Goal: Navigation & Orientation: Find specific page/section

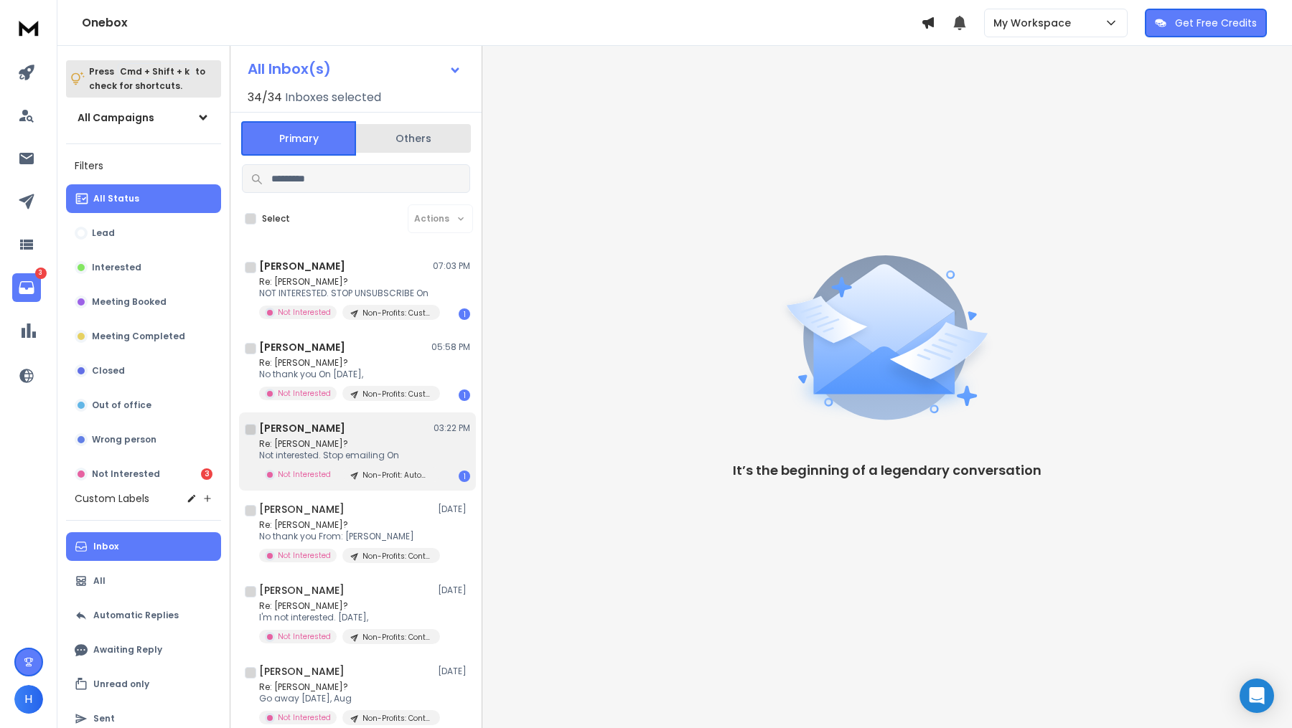
click at [405, 437] on div "[PERSON_NAME] 03:22 PM Re: [PERSON_NAME]? Not interested. Stop emailing On Not …" at bounding box center [364, 451] width 211 height 61
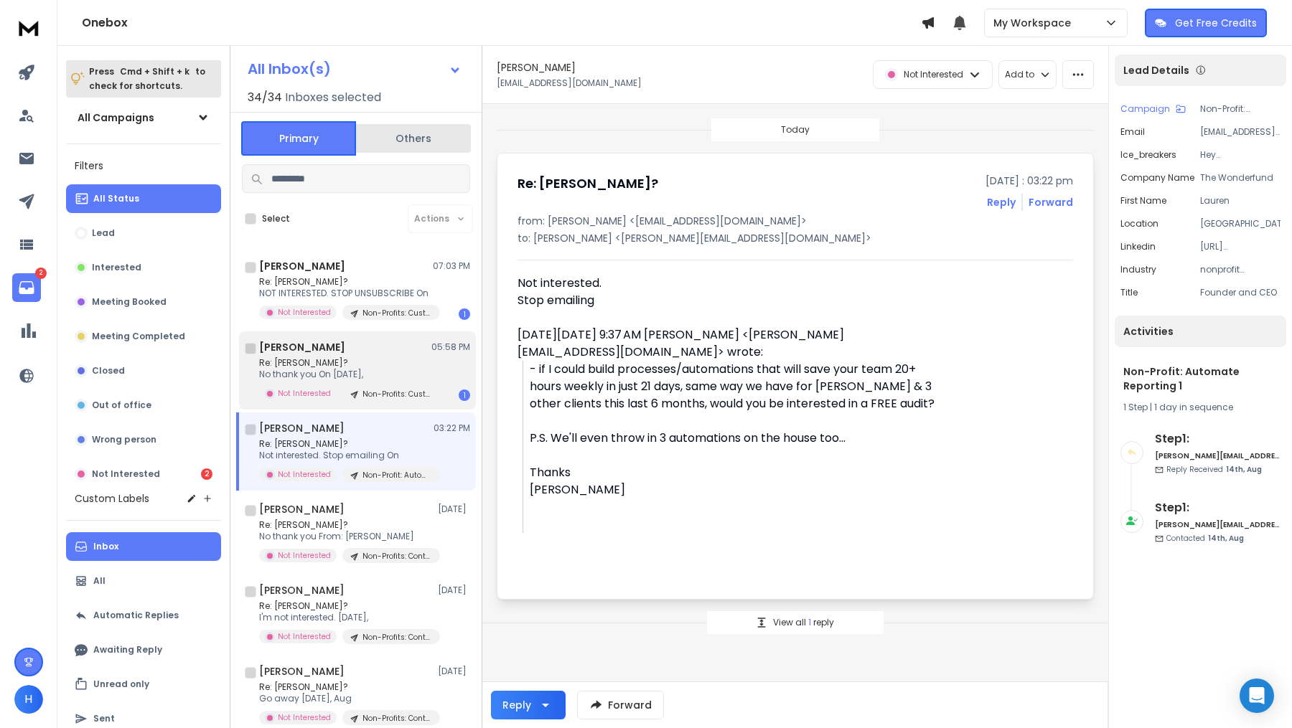
click at [405, 354] on div "[PERSON_NAME] 05:58 PM Re: [PERSON_NAME]? No thank you ﻿On [DATE], Not Interest…" at bounding box center [364, 370] width 211 height 61
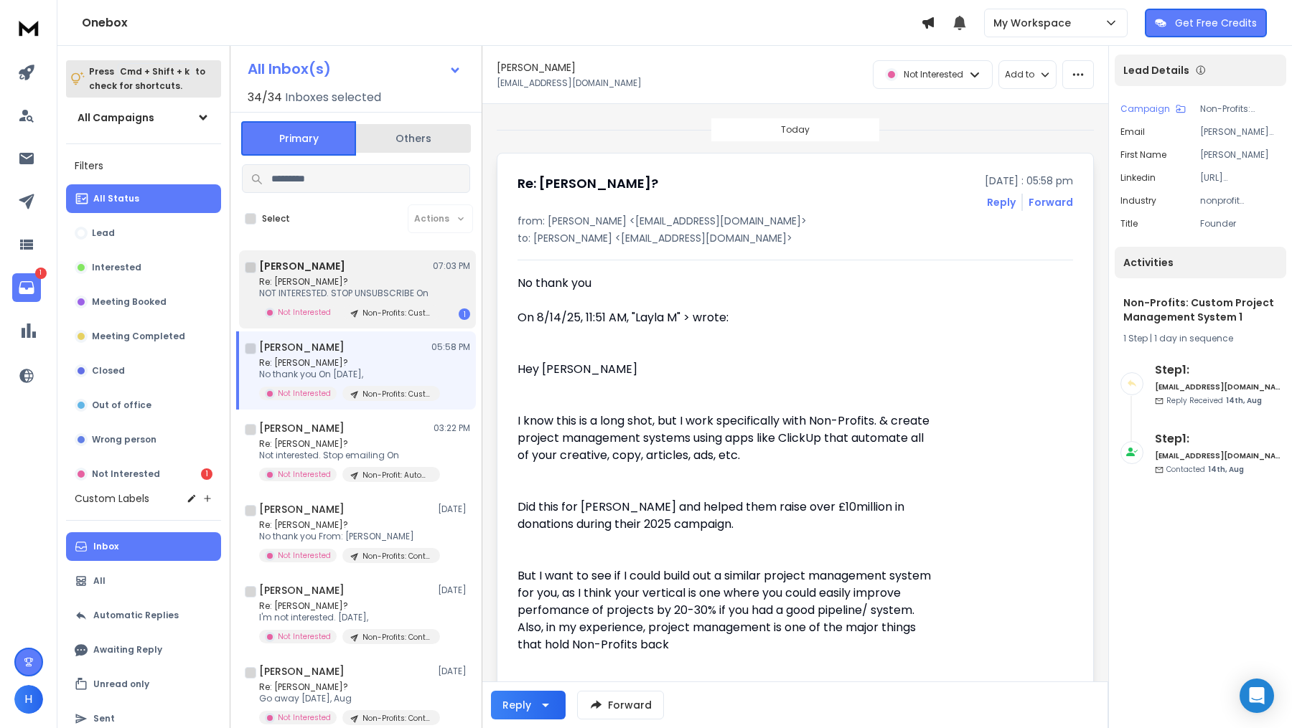
click at [335, 310] on div "Not Interested Non-Profits: Custom Project Management System 1" at bounding box center [349, 312] width 181 height 15
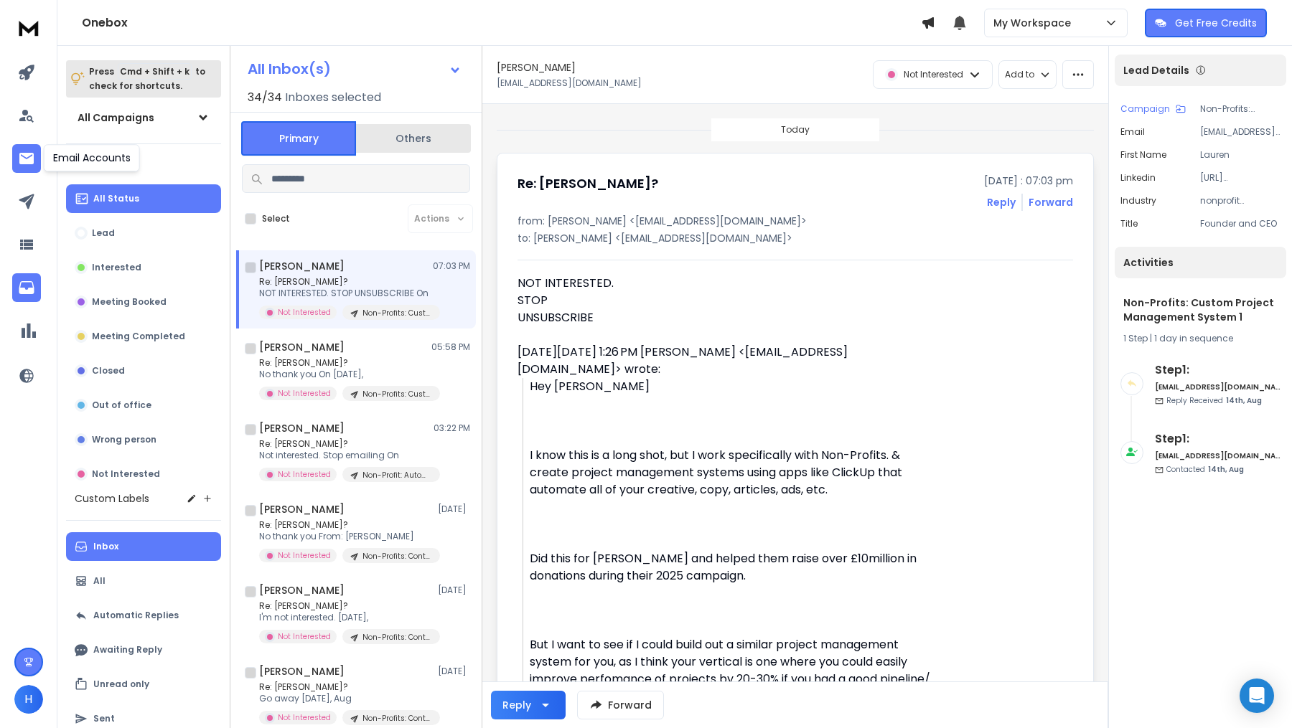
click at [24, 144] on link at bounding box center [26, 158] width 29 height 29
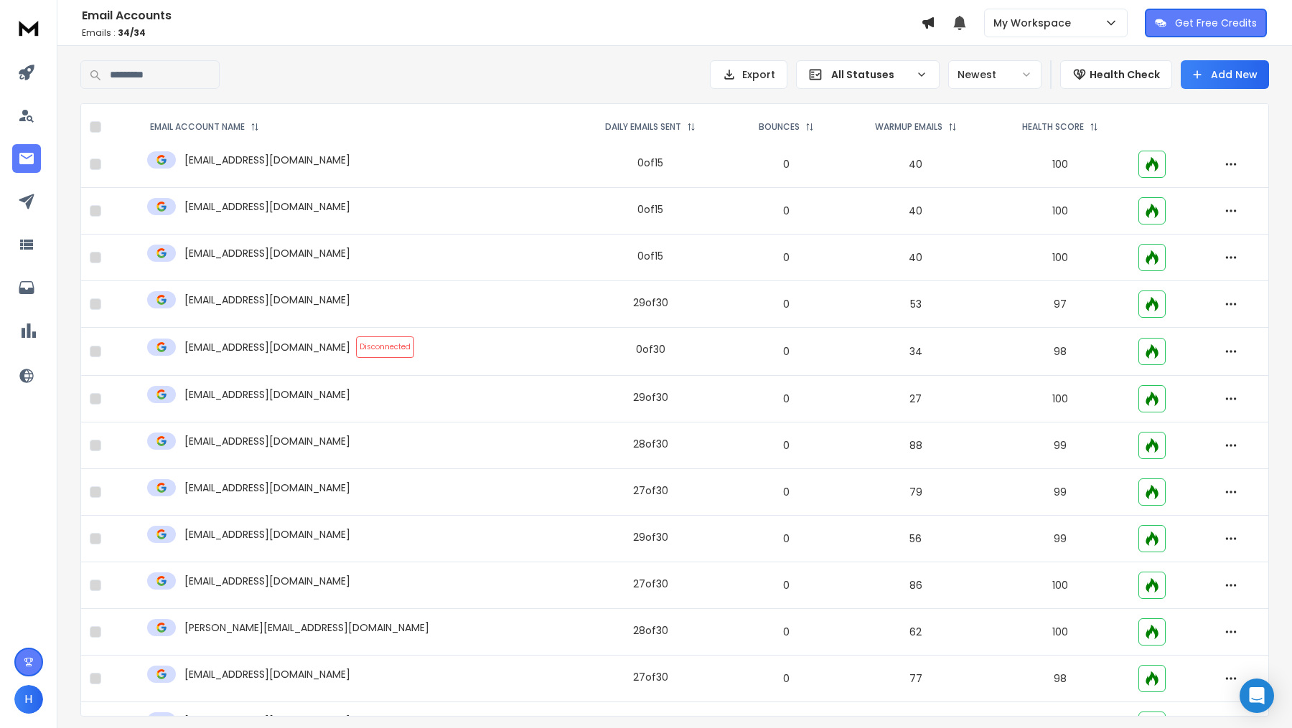
scroll to position [948, 0]
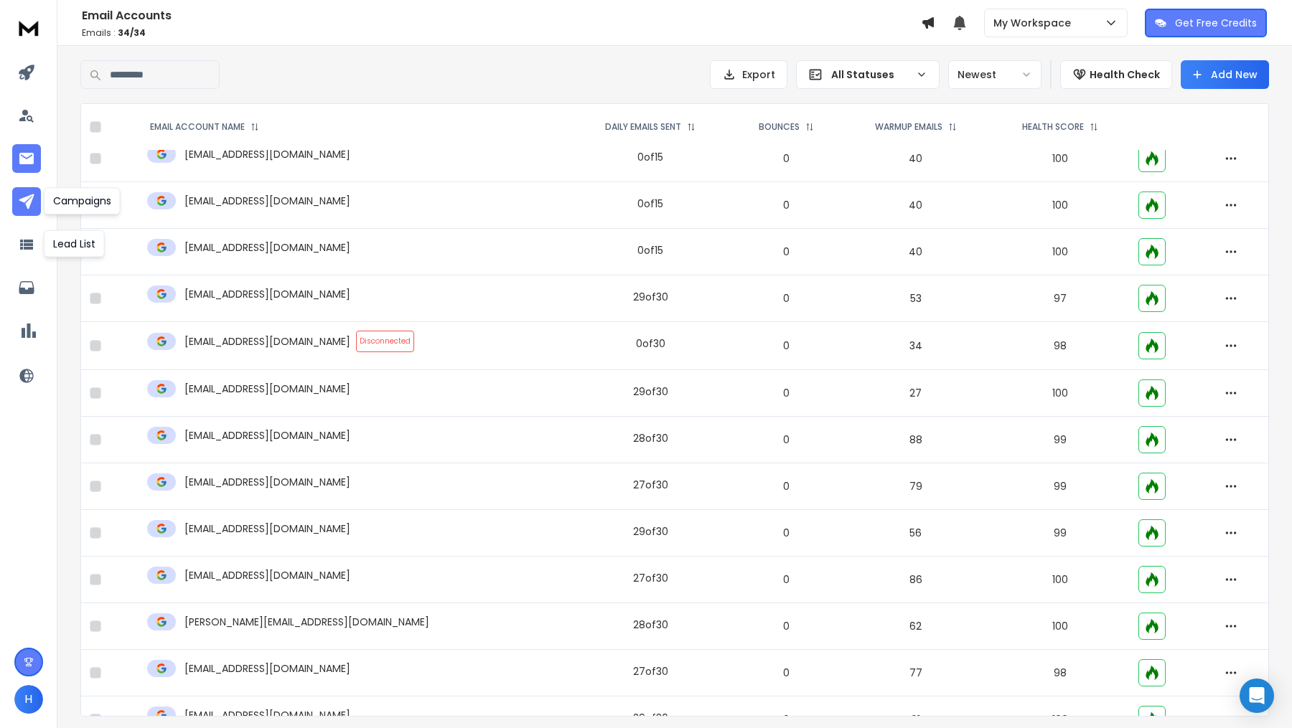
click at [21, 215] on link at bounding box center [26, 201] width 29 height 29
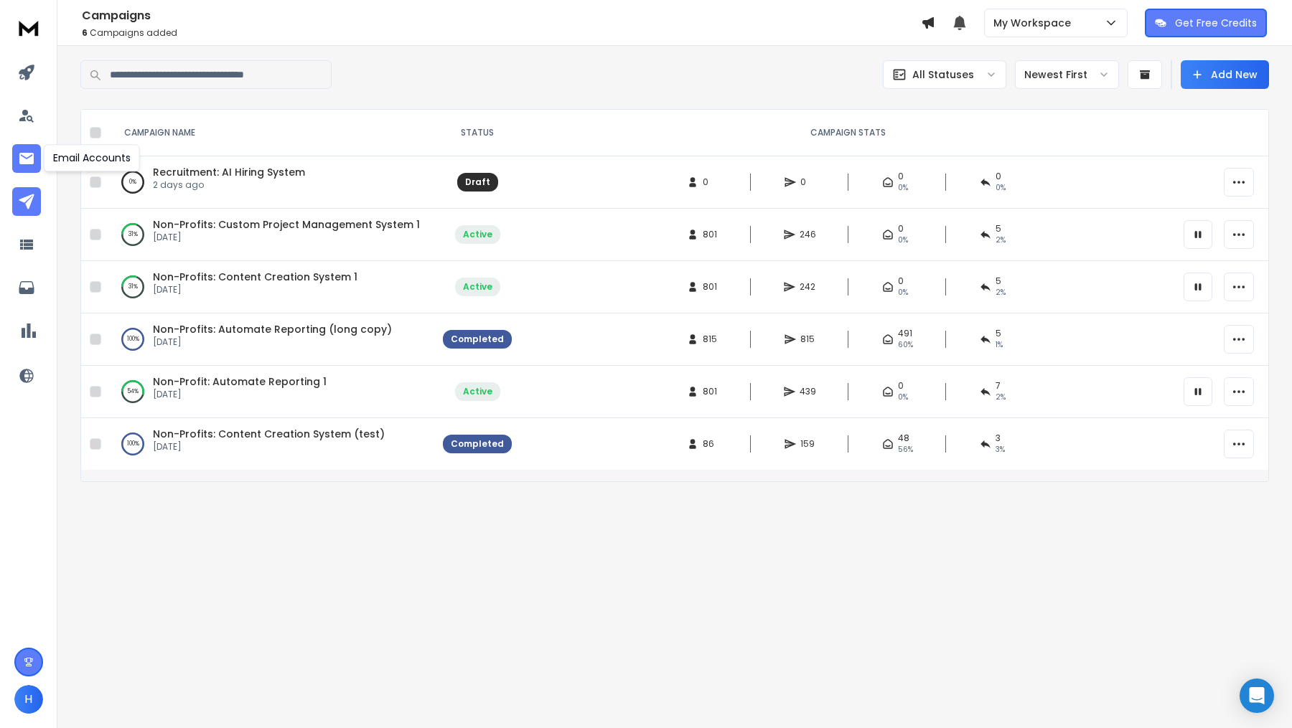
click at [14, 162] on link at bounding box center [26, 158] width 29 height 29
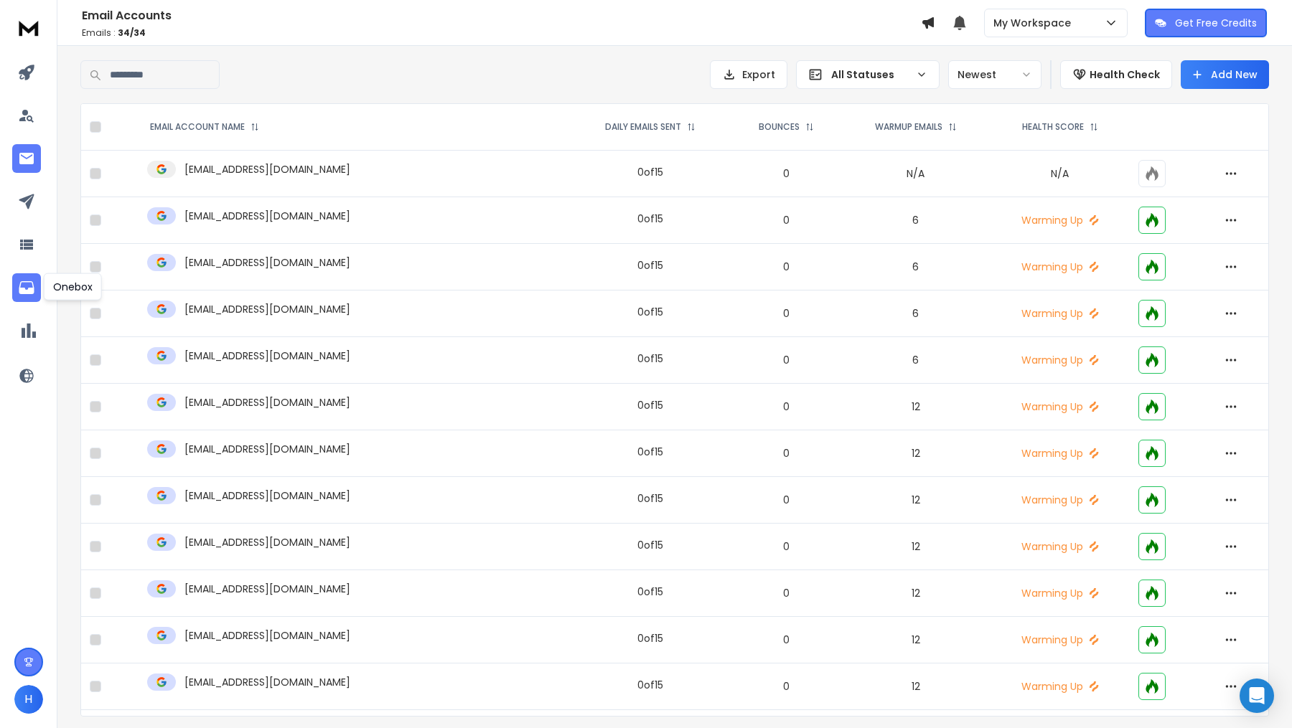
click at [35, 282] on link at bounding box center [26, 287] width 29 height 29
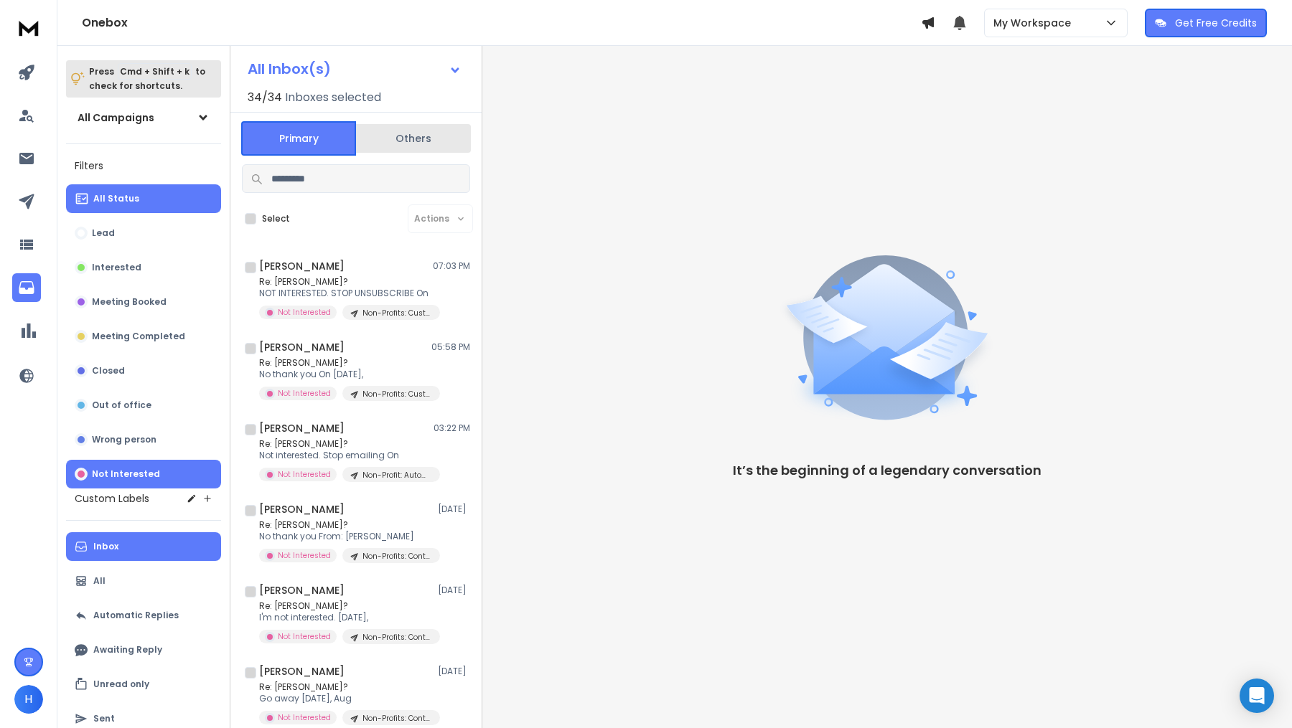
click at [167, 476] on button "Not Interested" at bounding box center [143, 474] width 155 height 29
